Goal: Communication & Community: Answer question/provide support

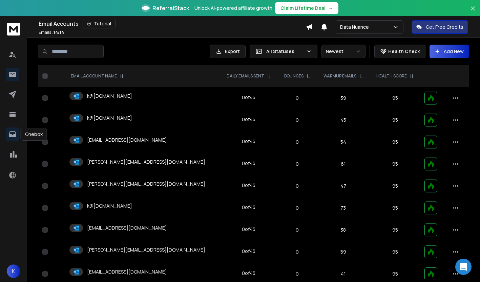
click at [6, 137] on link at bounding box center [13, 135] width 14 height 14
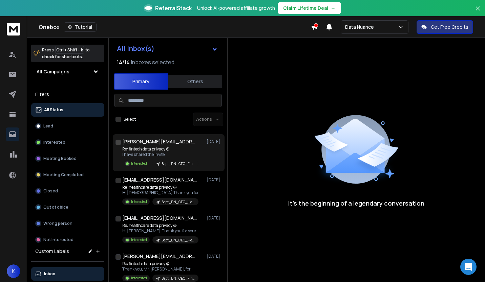
click at [174, 152] on p "Re: fintech data privacy @" at bounding box center [160, 149] width 76 height 5
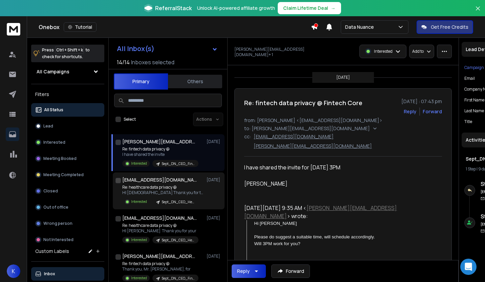
click at [154, 187] on p "Re: healthcare data privacy @" at bounding box center [162, 187] width 81 height 5
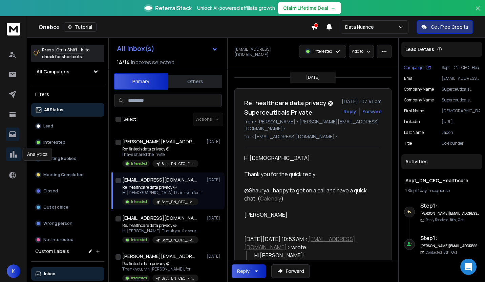
click at [18, 154] on icon at bounding box center [13, 154] width 10 height 10
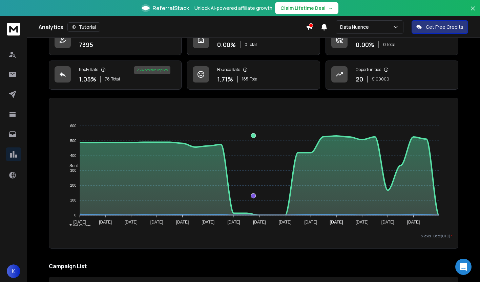
scroll to position [51, 0]
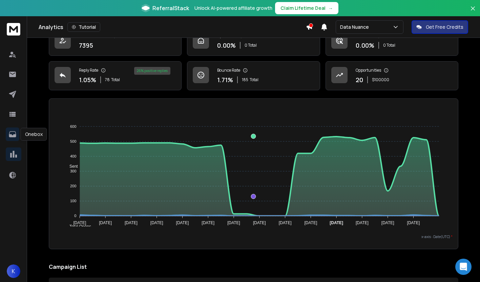
click at [10, 133] on icon at bounding box center [12, 134] width 8 height 8
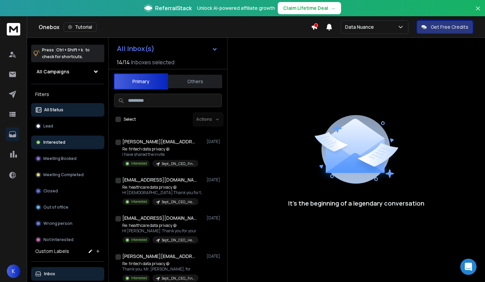
click at [69, 141] on button "Interested" at bounding box center [67, 143] width 73 height 14
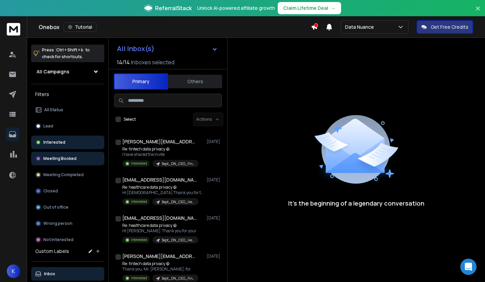
click at [70, 158] on p "Meeting Booked" at bounding box center [59, 158] width 33 height 5
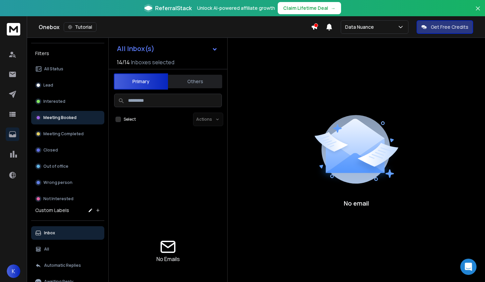
scroll to position [41, 0]
click at [75, 136] on p "Meeting Completed" at bounding box center [63, 133] width 40 height 5
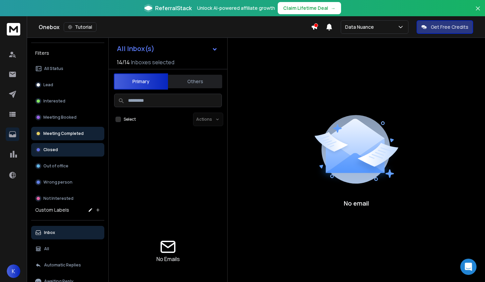
click at [75, 149] on button "Closed" at bounding box center [67, 150] width 73 height 14
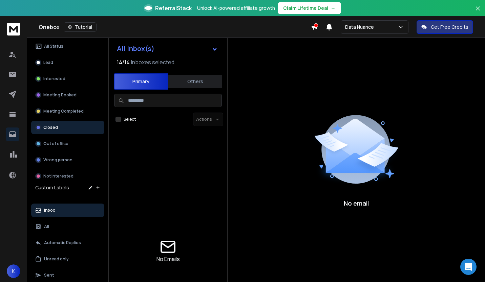
scroll to position [64, 0]
click at [67, 149] on button "Out of office" at bounding box center [67, 144] width 73 height 14
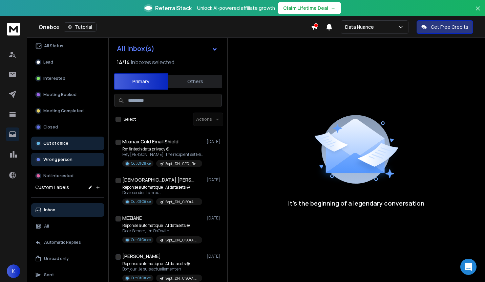
click at [84, 154] on button "Wrong person" at bounding box center [67, 160] width 73 height 14
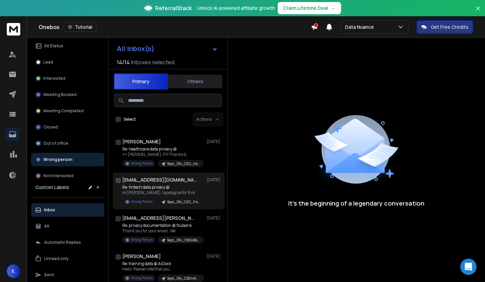
click at [151, 189] on p "Re: fintech data privacy @" at bounding box center [162, 187] width 81 height 5
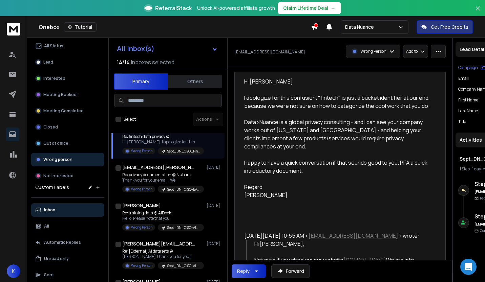
scroll to position [51, 0]
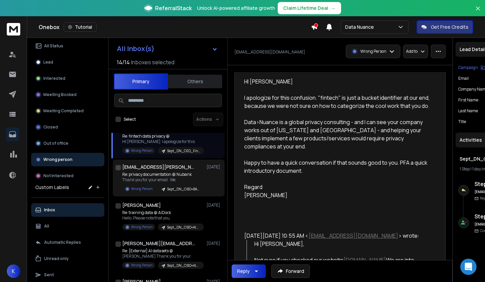
click at [163, 169] on h1 "[EMAIL_ADDRESS][PERSON_NAME][DOMAIN_NAME]" at bounding box center [159, 167] width 75 height 7
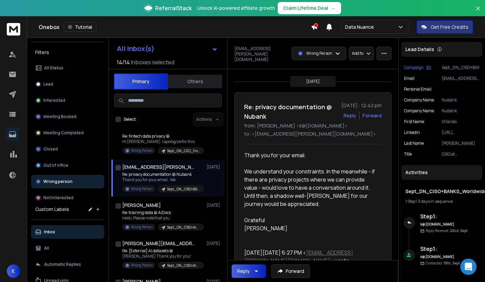
scroll to position [40, 0]
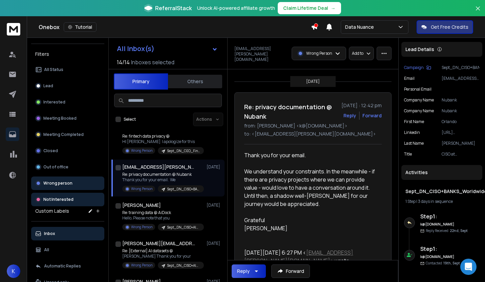
click at [65, 194] on button "Not Interested" at bounding box center [67, 200] width 73 height 14
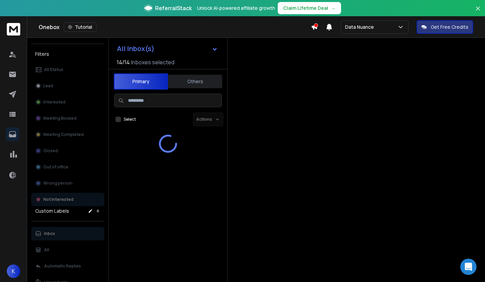
scroll to position [0, 0]
click at [65, 194] on div "All Status Lead Interested Meeting Booked Meeting Completed Closed Out of offic…" at bounding box center [67, 135] width 73 height 144
drag, startPoint x: 65, startPoint y: 194, endPoint x: 86, endPoint y: 199, distance: 22.0
click at [86, 199] on div "All Status Lead Interested Meeting Booked Meeting Completed Closed Out of offic…" at bounding box center [67, 135] width 73 height 144
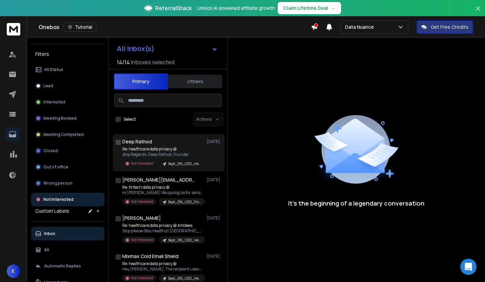
click at [164, 151] on p "Re: healthcare data privacy @" at bounding box center [162, 149] width 81 height 5
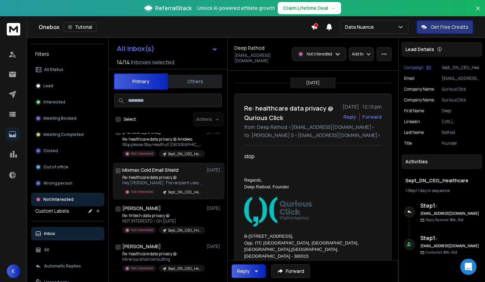
scroll to position [87, 0]
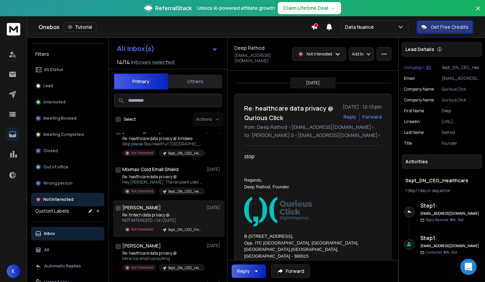
click at [170, 212] on div "[PERSON_NAME] [DATE] Re: fintech data privacy @ NOT INTERESTD > On [DATE] Not I…" at bounding box center [172, 219] width 100 height 29
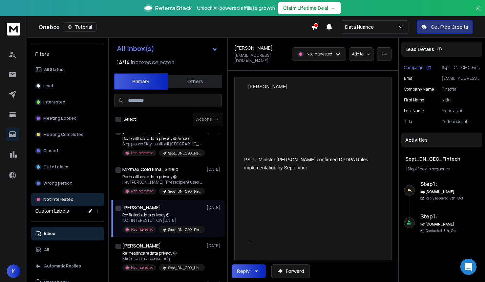
scroll to position [575, 0]
click at [294, 171] on div "PS: IT Minister [PERSON_NAME] confirmed DPDPA Rules implementation by September" at bounding box center [310, 162] width 132 height 98
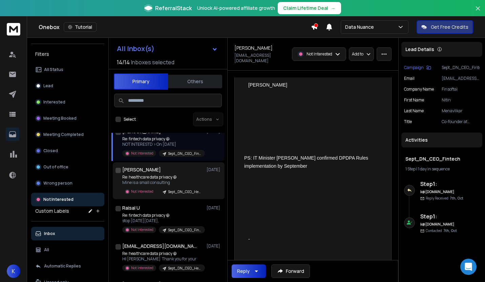
scroll to position [165, 0]
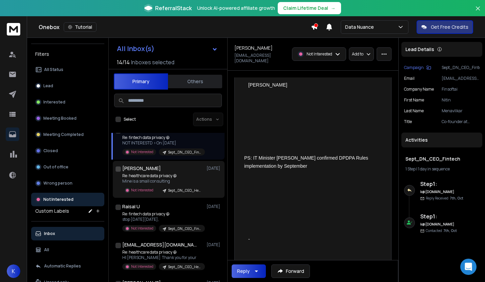
click at [173, 178] on p "Re: healthcare data privacy @" at bounding box center [162, 175] width 81 height 5
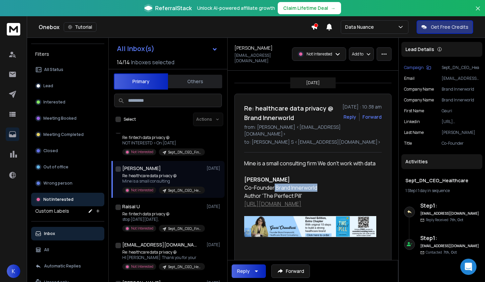
drag, startPoint x: 321, startPoint y: 174, endPoint x: 274, endPoint y: 176, distance: 47.1
click at [274, 184] on div "Co-Founder Brand Innerworld" at bounding box center [310, 188] width 132 height 8
drag, startPoint x: 274, startPoint y: 176, endPoint x: 336, endPoint y: 172, distance: 61.4
click at [336, 184] on div "Co-Founder Brand Innerworld" at bounding box center [310, 188] width 132 height 8
click at [299, 200] on link "[URL][DOMAIN_NAME]" at bounding box center [272, 203] width 57 height 7
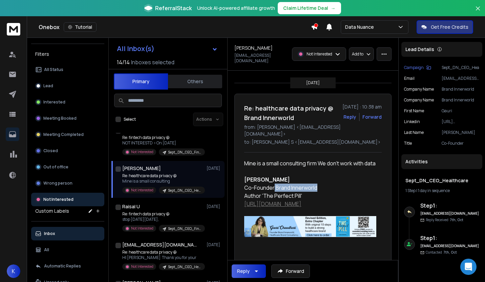
click at [356, 114] on button "Reply" at bounding box center [349, 117] width 13 height 7
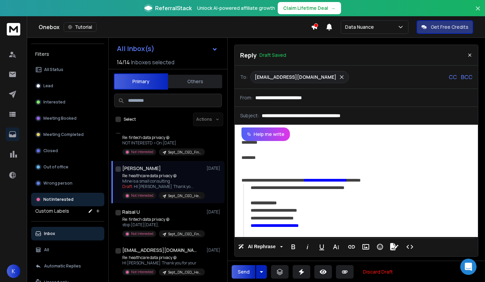
scroll to position [55, 0]
click at [373, 79] on input at bounding box center [375, 77] width 47 height 12
click at [310, 158] on div "********" at bounding box center [352, 157] width 222 height 7
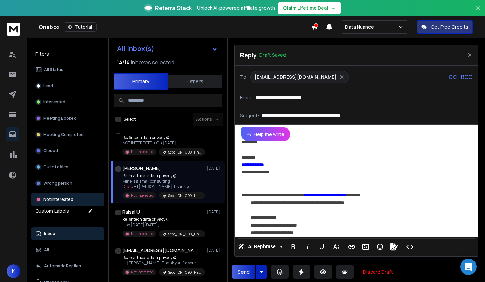
click at [264, 166] on link "**********" at bounding box center [252, 165] width 23 height 5
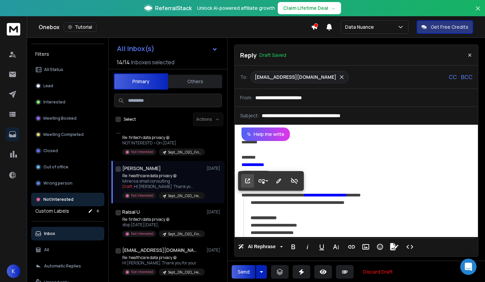
click at [248, 178] on icon "button" at bounding box center [247, 181] width 8 height 8
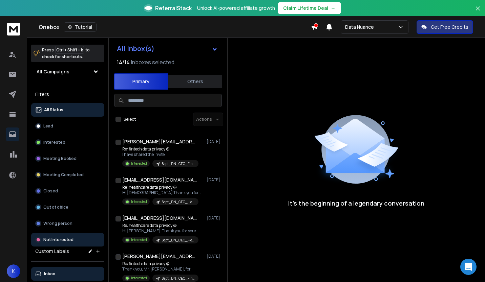
click at [61, 234] on button "Not Interested" at bounding box center [67, 240] width 73 height 14
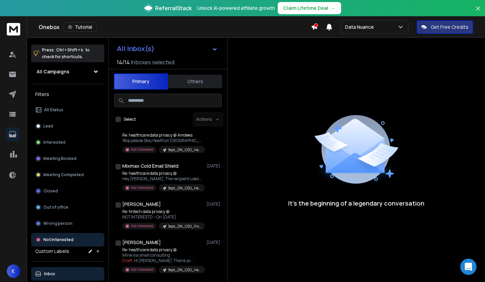
scroll to position [124, 0]
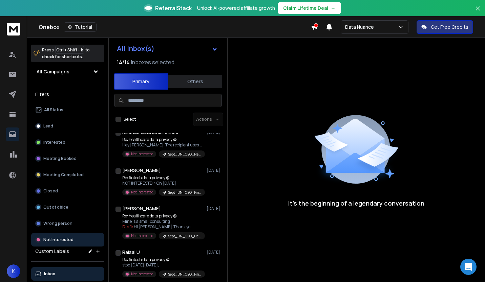
click at [173, 176] on p "Re: fintech data privacy @" at bounding box center [162, 177] width 81 height 5
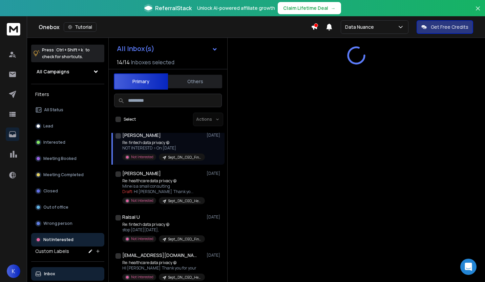
scroll to position [165, 0]
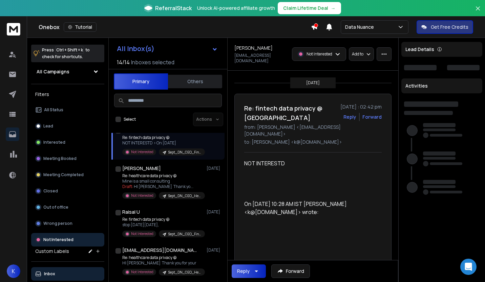
click at [173, 176] on p "Re: healthcare data privacy @" at bounding box center [162, 175] width 81 height 5
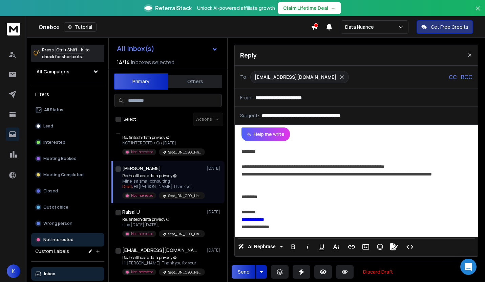
click at [241, 274] on button "Send" at bounding box center [244, 273] width 24 height 14
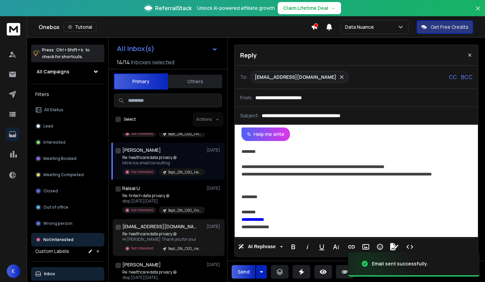
scroll to position [183, 0]
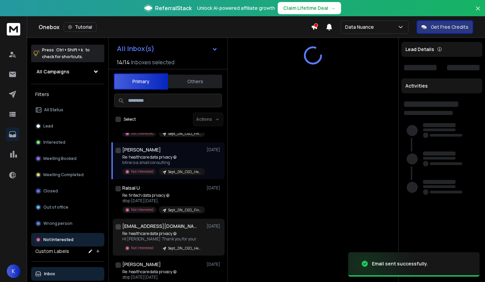
click at [163, 226] on h1 "[EMAIL_ADDRESS][DOMAIN_NAME]" at bounding box center [159, 226] width 75 height 7
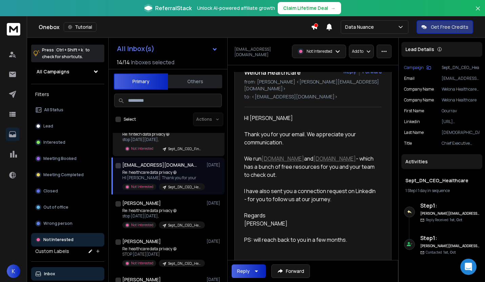
scroll to position [245, 0]
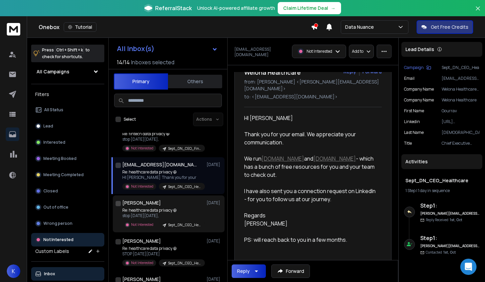
click at [168, 200] on div "Sanjay Rajpurohit 30 Sep" at bounding box center [172, 203] width 100 height 7
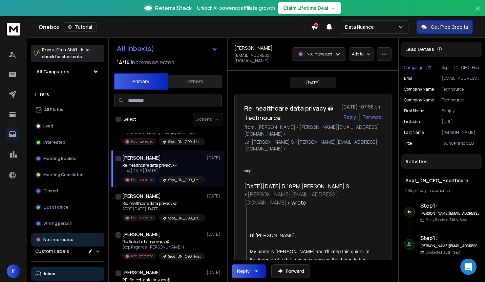
scroll to position [311, 0]
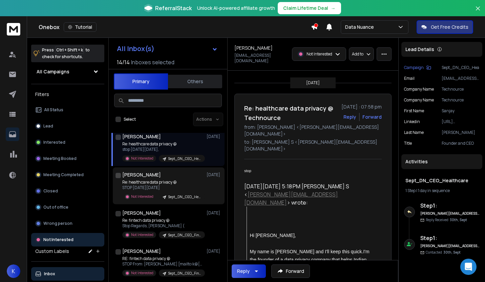
click at [163, 188] on p "STOP [DATE][DATE]" at bounding box center [162, 187] width 81 height 5
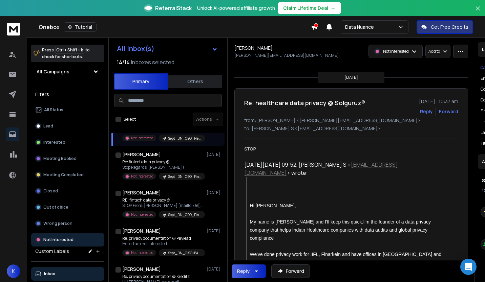
scroll to position [370, 0]
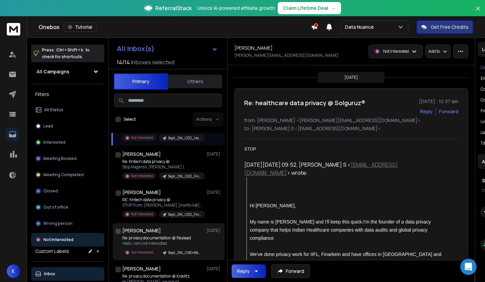
click at [161, 238] on p "Re: privacy documentation @ Paylead" at bounding box center [162, 238] width 81 height 5
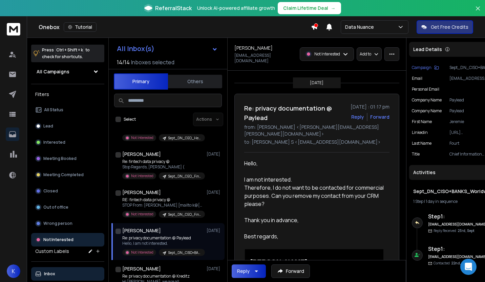
scroll to position [75, 0]
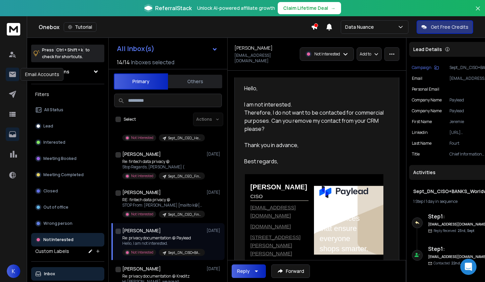
click at [13, 73] on icon at bounding box center [12, 74] width 7 height 5
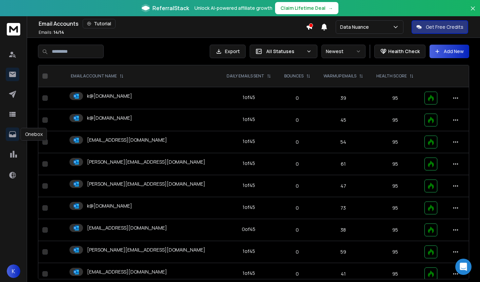
click at [14, 134] on icon at bounding box center [12, 134] width 8 height 8
